Goal: Task Accomplishment & Management: Manage account settings

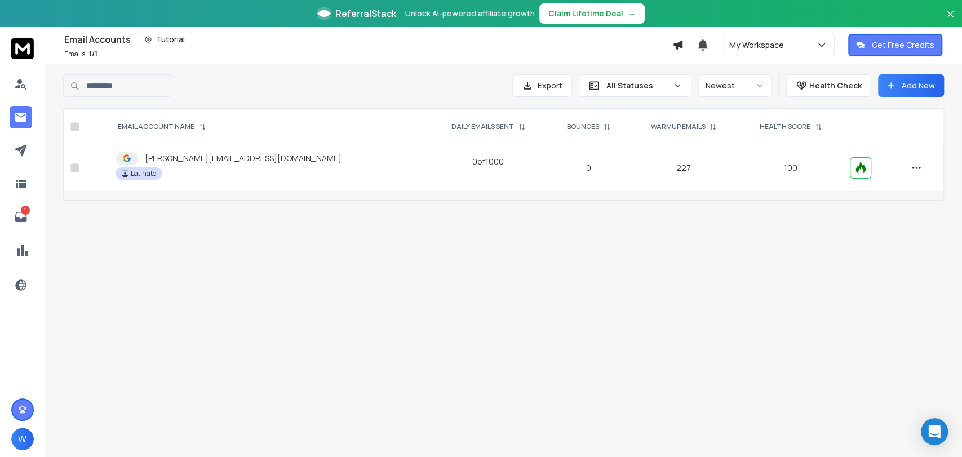
click at [895, 88] on icon at bounding box center [891, 86] width 8 height 8
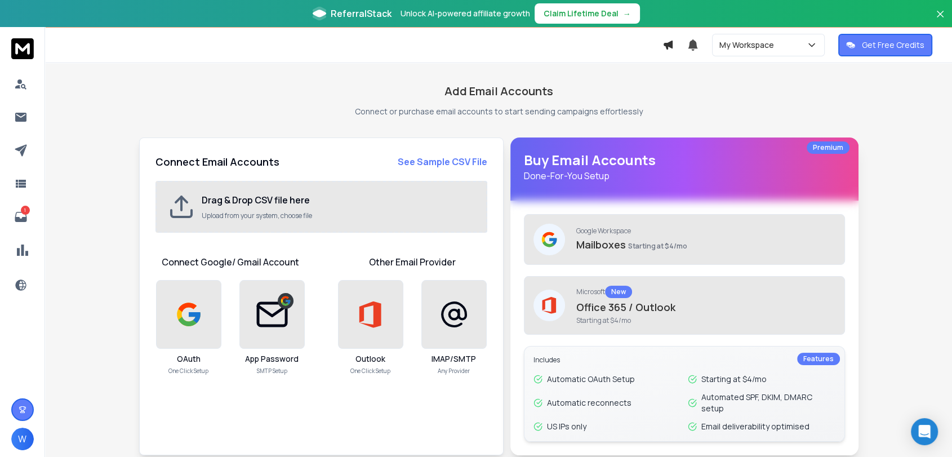
click at [185, 310] on icon at bounding box center [187, 307] width 19 height 9
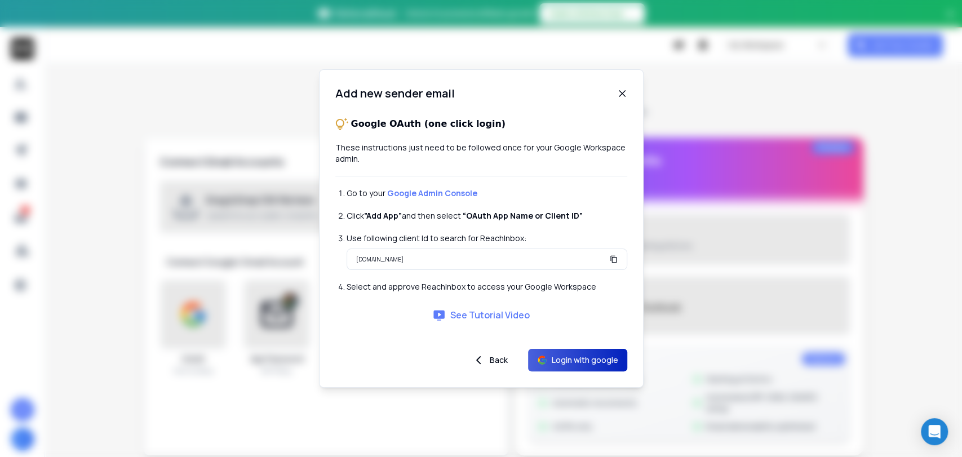
click at [587, 368] on button "Login with google" at bounding box center [577, 360] width 99 height 23
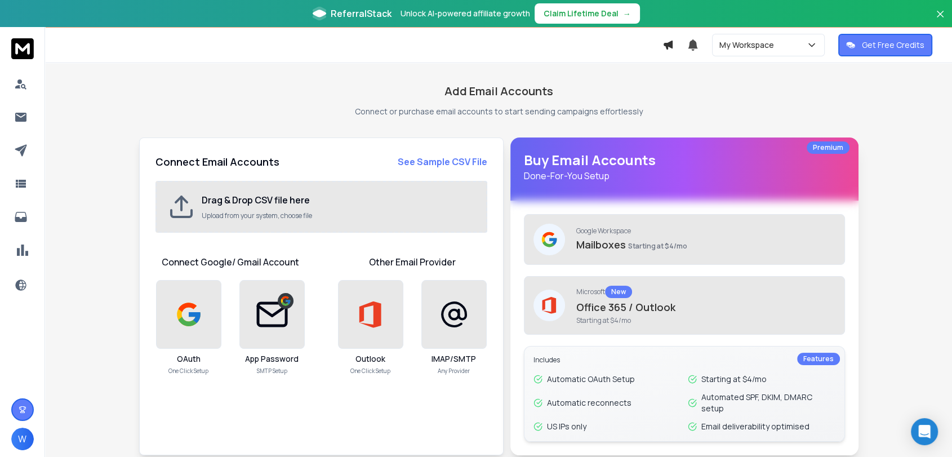
click at [283, 322] on icon at bounding box center [272, 314] width 34 height 34
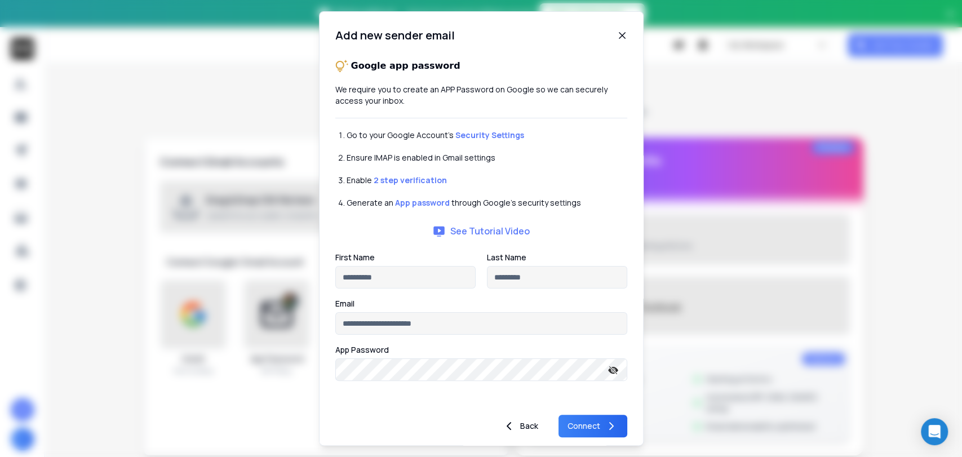
click at [620, 37] on icon at bounding box center [621, 35] width 7 height 7
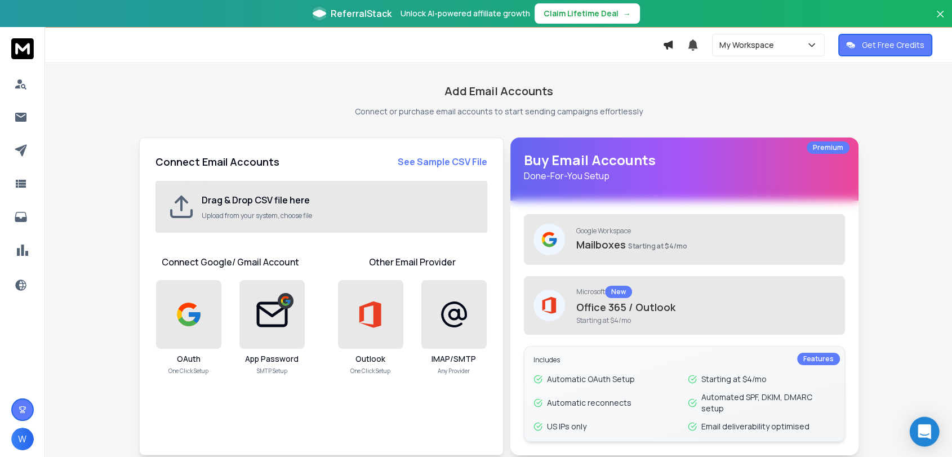
click at [935, 433] on div "Open Intercom Messenger" at bounding box center [925, 432] width 30 height 30
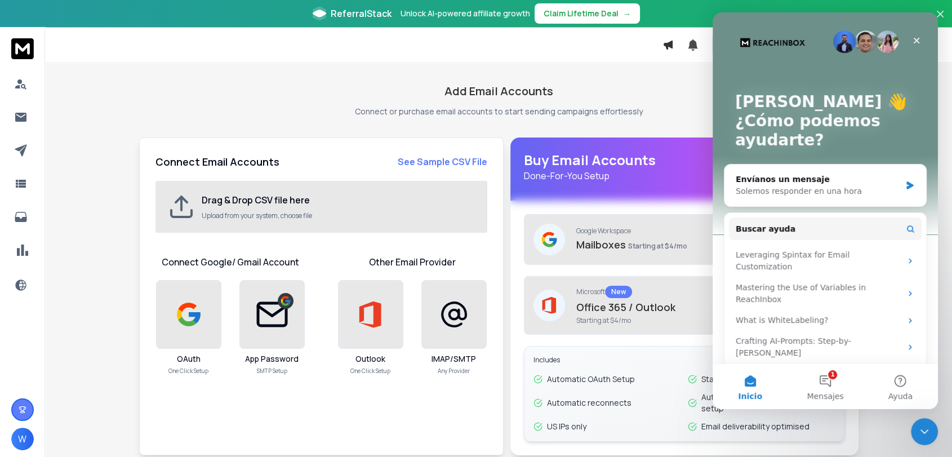
click at [535, 104] on div "Add Email Accounts Connect or purchase email accounts to start sending campaign…" at bounding box center [498, 100] width 907 height 34
click at [919, 39] on icon "Cerrar" at bounding box center [916, 40] width 9 height 9
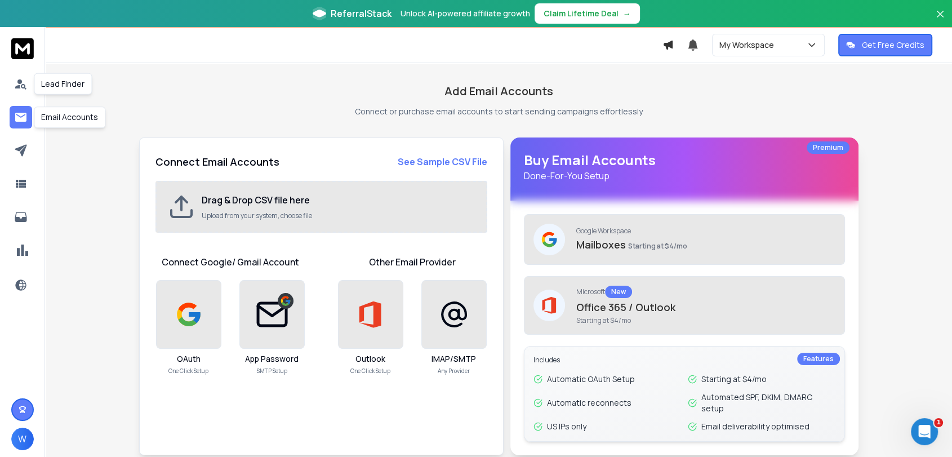
click at [25, 118] on icon at bounding box center [20, 117] width 11 height 9
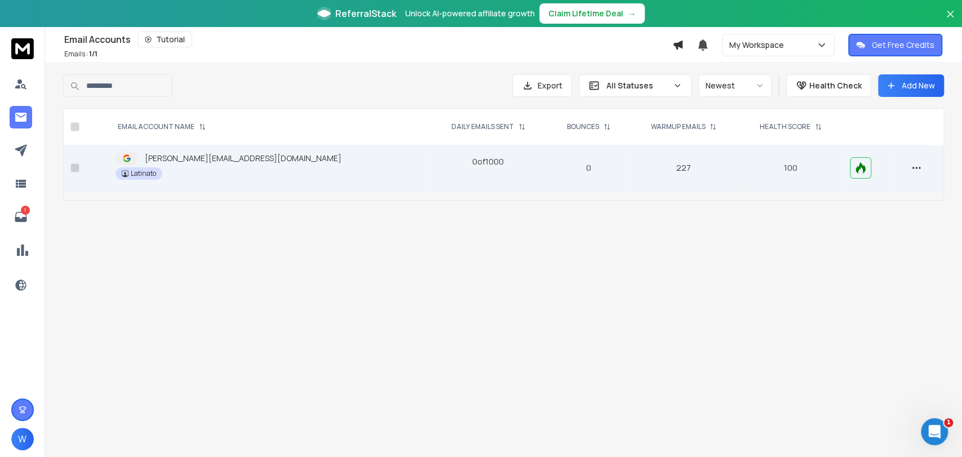
click at [228, 164] on div "[PERSON_NAME][EMAIL_ADDRESS][DOMAIN_NAME]" at bounding box center [267, 159] width 305 height 14
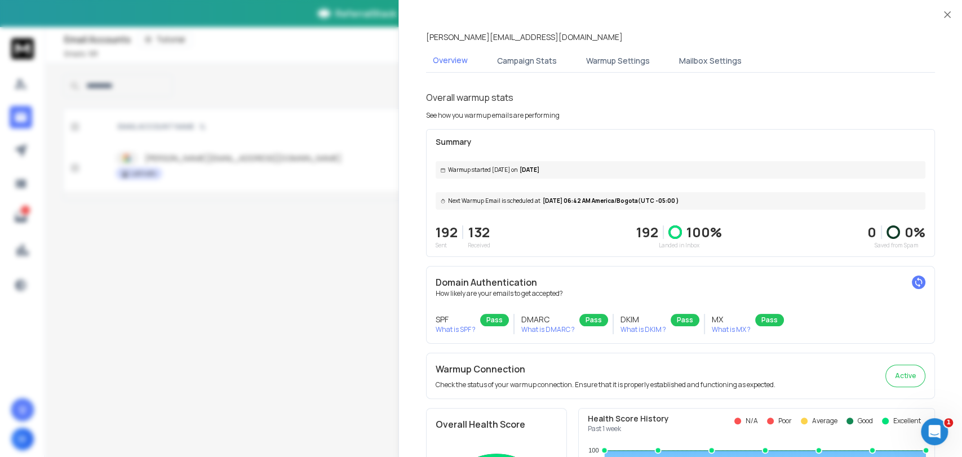
click at [638, 46] on div "[PERSON_NAME][EMAIL_ADDRESS][DOMAIN_NAME] Overview Campaign Stats Warmup Settin…" at bounding box center [680, 463] width 536 height 898
click at [651, 54] on button "Warmup Settings" at bounding box center [617, 60] width 77 height 25
click at [701, 46] on div "[PERSON_NAME][EMAIL_ADDRESS][DOMAIN_NAME] Overview Campaign Stats Warmup Settin…" at bounding box center [680, 463] width 536 height 898
click at [712, 58] on button "Mailbox Settings" at bounding box center [710, 60] width 76 height 25
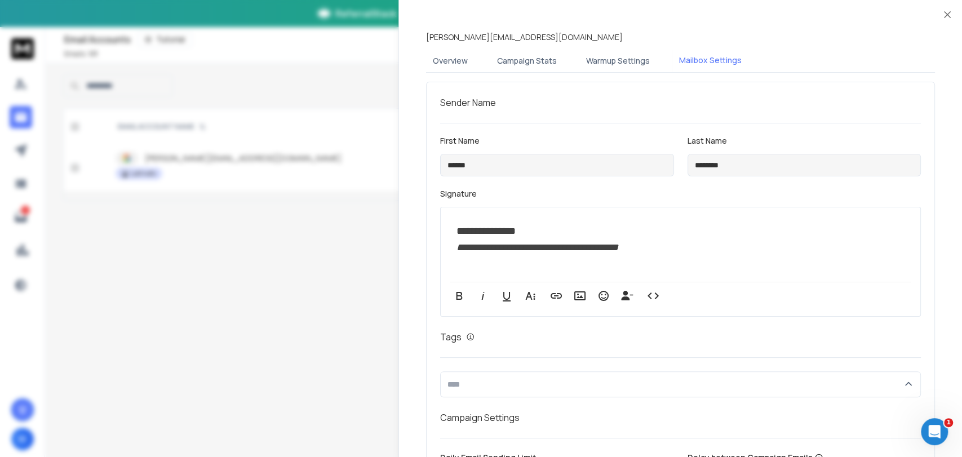
click at [629, 55] on button "Warmup Settings" at bounding box center [617, 60] width 77 height 25
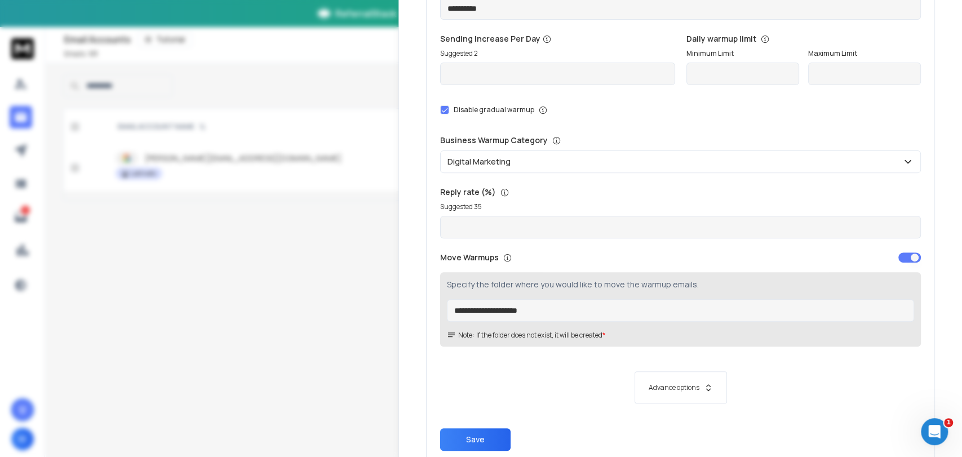
scroll to position [242, 0]
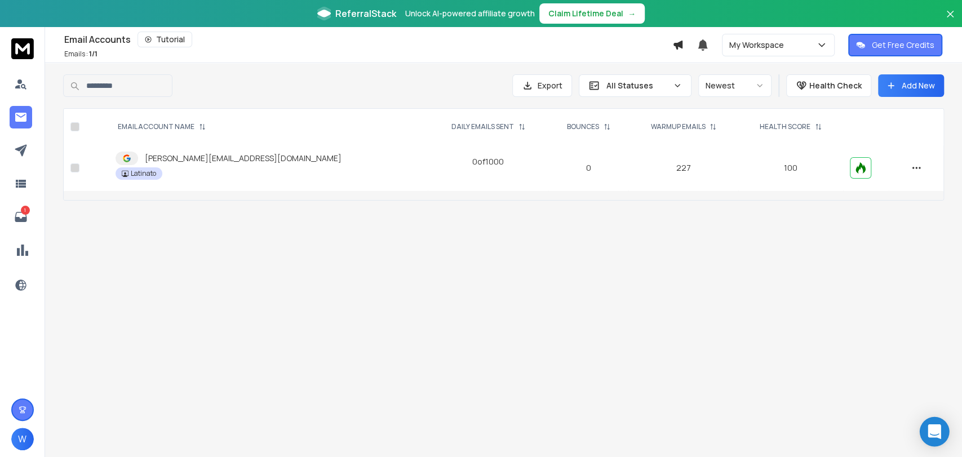
click at [944, 424] on div "Open Intercom Messenger" at bounding box center [934, 432] width 30 height 30
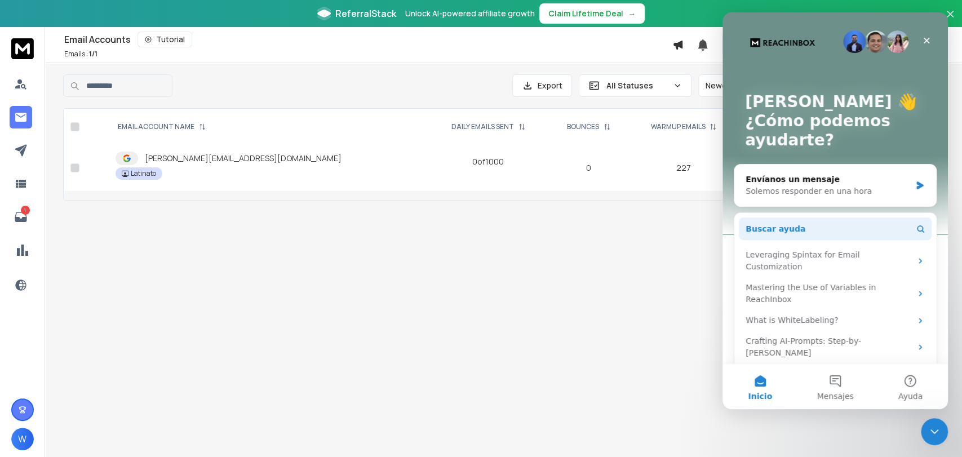
click at [803, 221] on button "Buscar ayuda" at bounding box center [835, 228] width 193 height 23
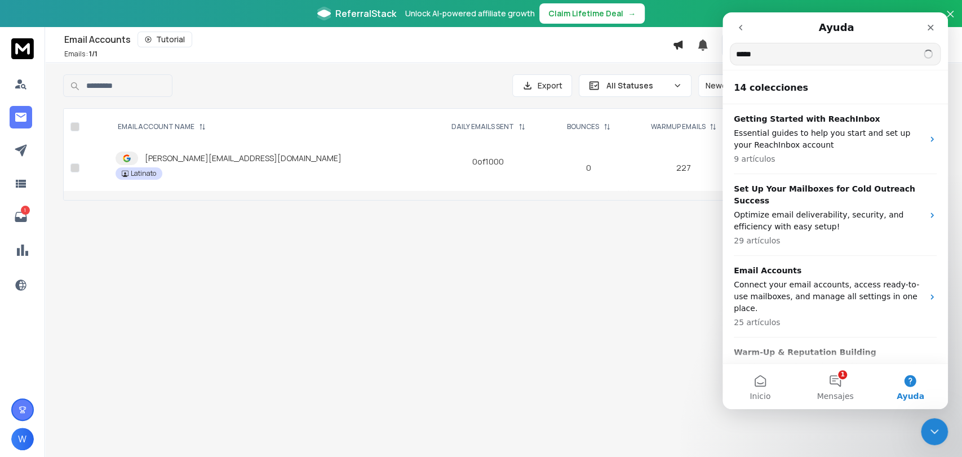
type input "*****"
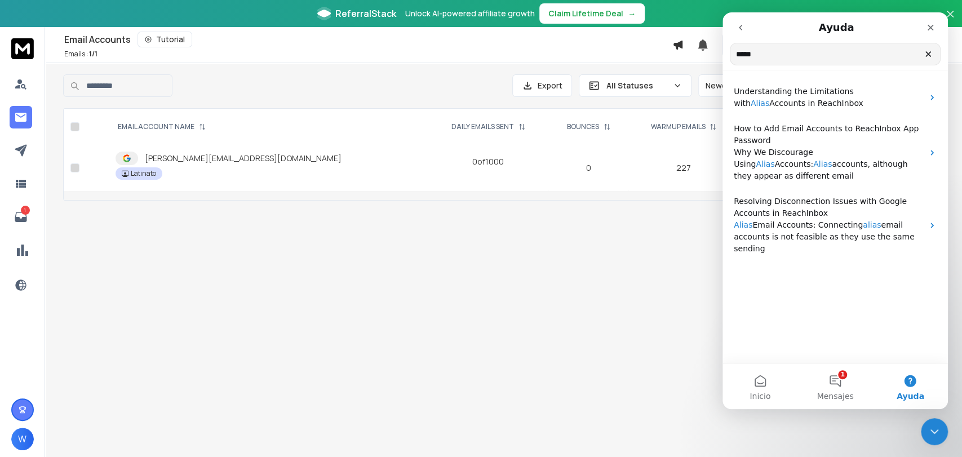
drag, startPoint x: 824, startPoint y: 99, endPoint x: 893, endPoint y: 282, distance: 196.3
click at [893, 282] on div "Understanding the Limitations with Alias Accounts in ReachInbox How to Add Emai…" at bounding box center [834, 217] width 225 height 291
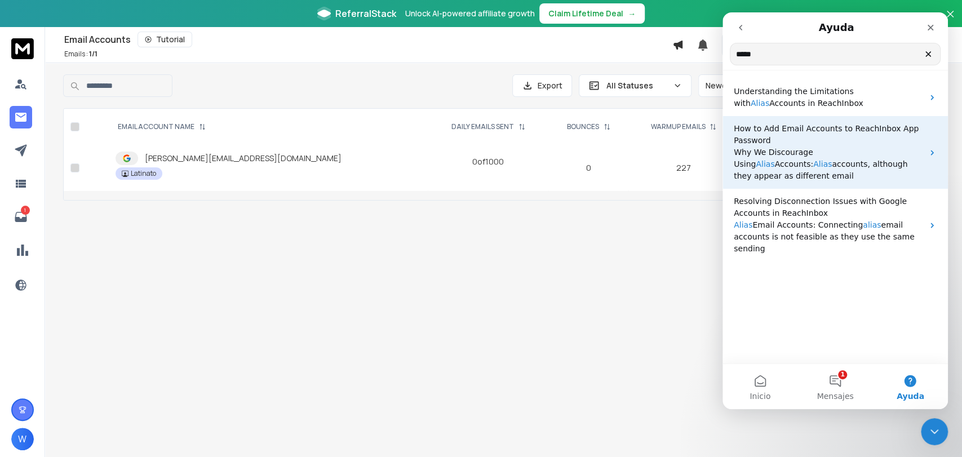
click at [813, 159] on span "Accounts:" at bounding box center [793, 163] width 39 height 9
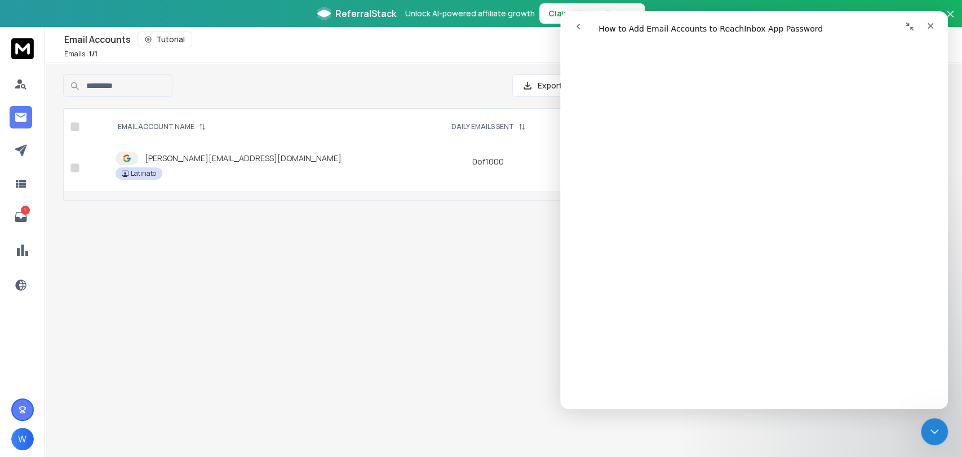
scroll to position [2369, 0]
click at [580, 28] on icon "go back" at bounding box center [577, 26] width 9 height 9
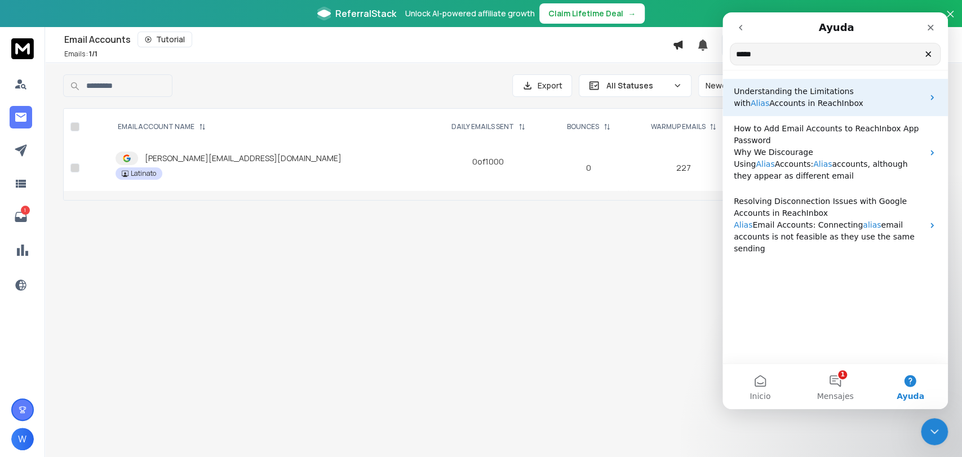
click at [799, 91] on span "Understanding the Limitations with" at bounding box center [792, 97] width 119 height 21
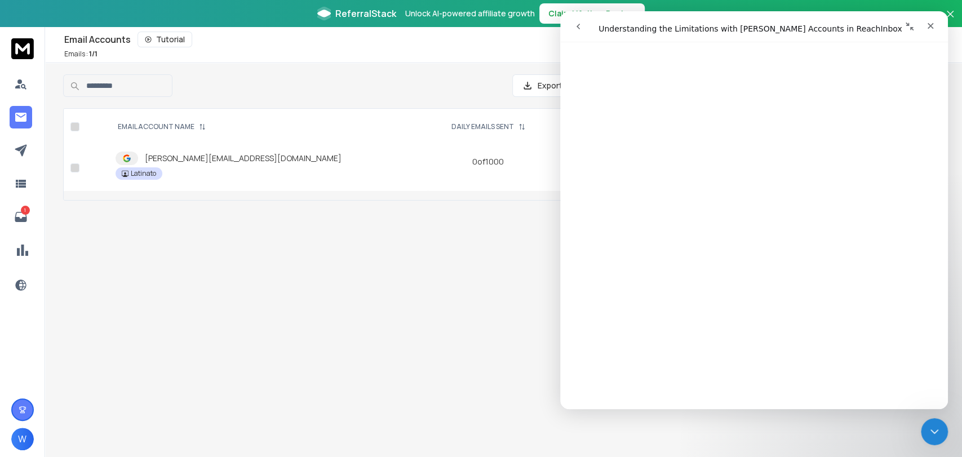
scroll to position [497, 0]
